Goal: Find contact information: Find contact information

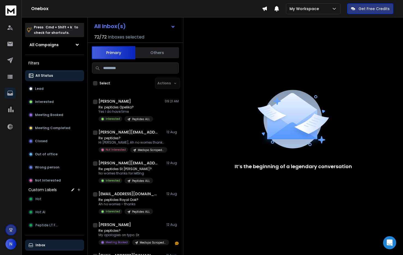
click at [121, 72] on input at bounding box center [135, 67] width 87 height 11
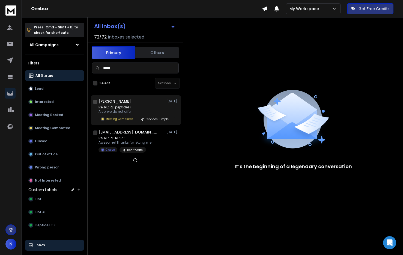
type input "*****"
click at [122, 110] on p "Also, we do not offer" at bounding box center [130, 111] width 65 height 4
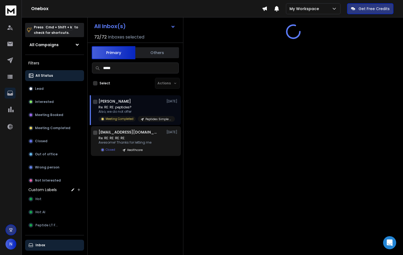
click at [117, 132] on h1 "[EMAIL_ADDRESS][DOMAIN_NAME]" at bounding box center [128, 131] width 60 height 5
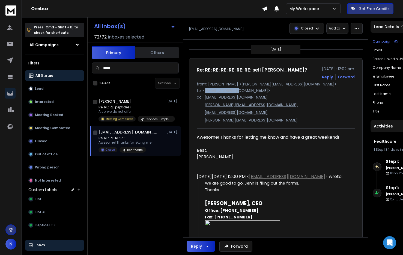
drag, startPoint x: 238, startPoint y: 90, endPoint x: 213, endPoint y: 94, distance: 26.3
click at [204, 90] on p "to: <[EMAIL_ADDRESS][DOMAIN_NAME]>" at bounding box center [275, 90] width 158 height 5
copy p "[EMAIL_ADDRESS][DOMAIN_NAME]"
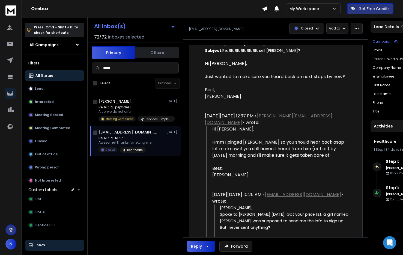
scroll to position [244, 0]
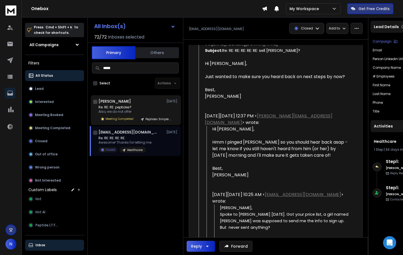
click at [141, 107] on p "Re: RE: RE: peptides?" at bounding box center [130, 107] width 65 height 4
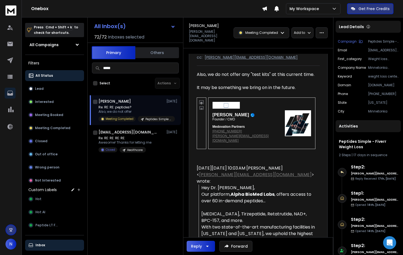
scroll to position [0, 0]
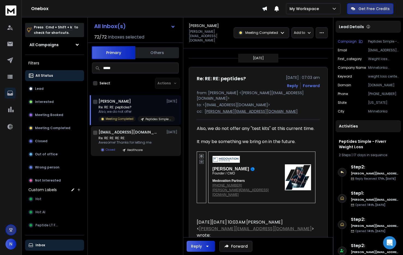
click at [141, 138] on p "Re: RE: RE: RE: RE:" at bounding box center [124, 138] width 53 height 4
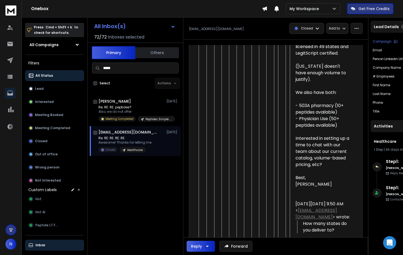
scroll to position [2474, 0]
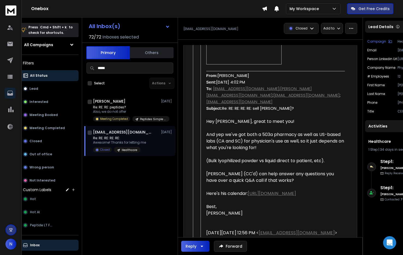
scroll to position [0, 6]
